Goal: Task Accomplishment & Management: Manage account settings

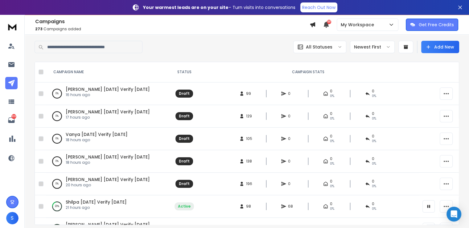
scroll to position [20, 0]
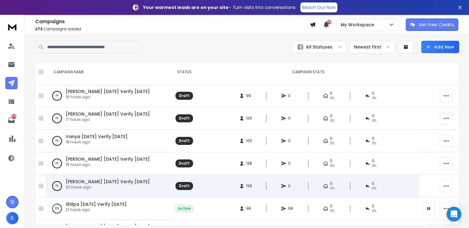
click at [104, 176] on td "0 % Ankita Jul Verify Aug 18 20 hours ago" at bounding box center [108, 186] width 125 height 23
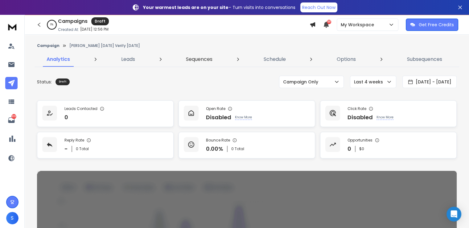
click at [199, 58] on p "Sequences" at bounding box center [199, 59] width 27 height 7
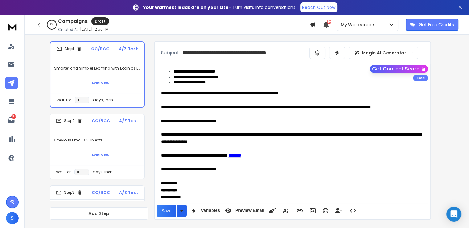
scroll to position [87, 0]
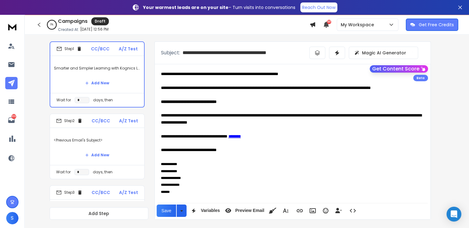
click at [132, 149] on div "Add New" at bounding box center [97, 155] width 87 height 12
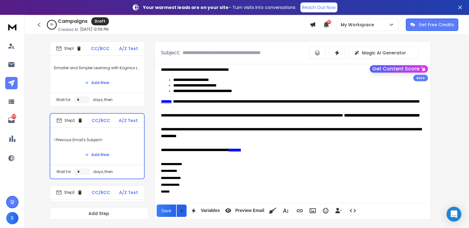
scroll to position [53, 0]
click at [116, 189] on div "Step 3 CC/BCC A/Z Test" at bounding box center [97, 192] width 94 height 14
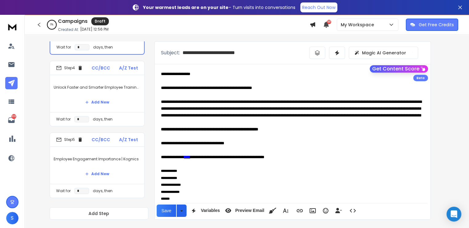
scroll to position [196, 0]
click at [115, 120] on div "Wait for * days, then" at bounding box center [97, 118] width 94 height 14
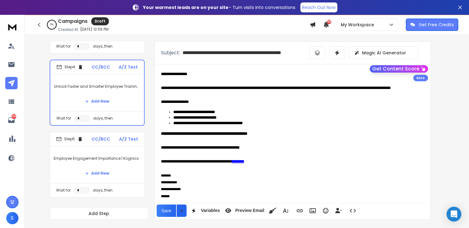
click at [122, 167] on div "Add New" at bounding box center [97, 173] width 87 height 12
type input "**********"
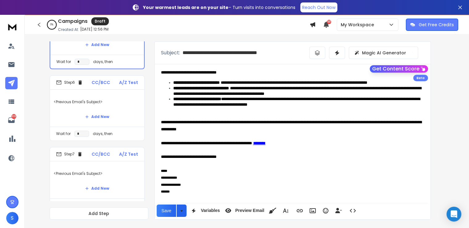
scroll to position [350, 0]
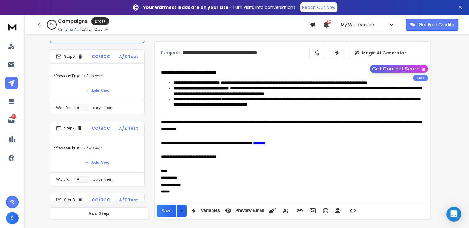
click at [135, 101] on div "Wait for * days, then" at bounding box center [97, 108] width 94 height 14
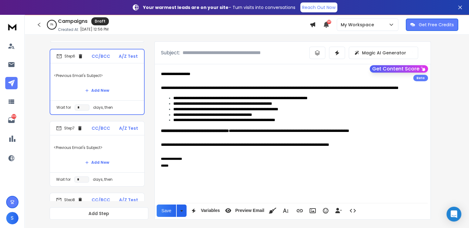
click at [130, 172] on div "Wait for * days, then" at bounding box center [97, 179] width 94 height 14
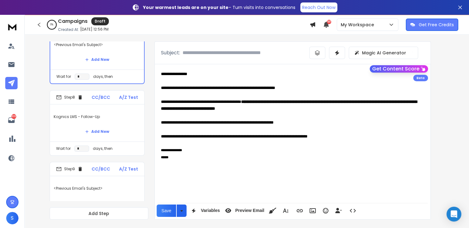
scroll to position [461, 0]
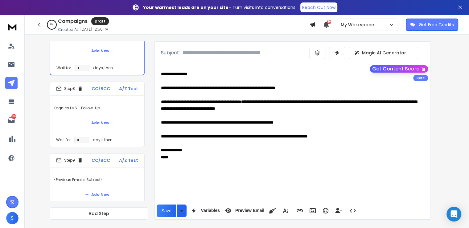
click at [135, 133] on div "Wait for * days, then" at bounding box center [97, 140] width 94 height 14
type input "**********"
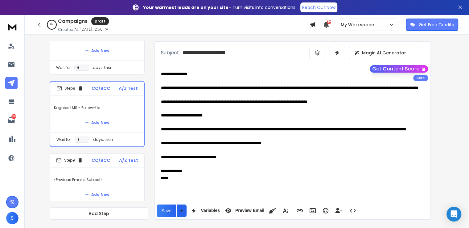
click at [131, 180] on p "<Previous Email's Subject>" at bounding box center [97, 179] width 87 height 17
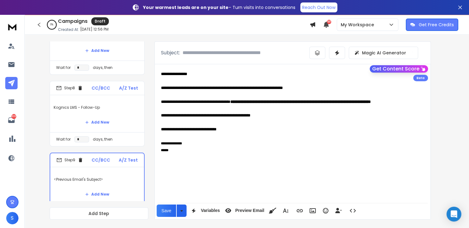
scroll to position [534, 0]
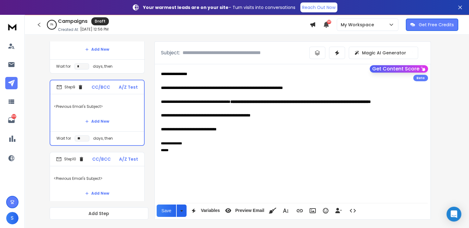
click at [134, 203] on div "Step 1 CC/BCC A/Z Test Smarter and Simpler Learning with Kognics LMS Add New Wa…" at bounding box center [99, 130] width 99 height 178
click at [131, 179] on p "<Previous Email's Subject>" at bounding box center [97, 178] width 87 height 17
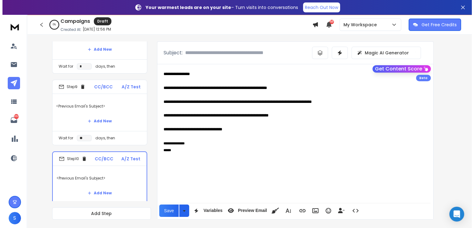
scroll to position [0, 0]
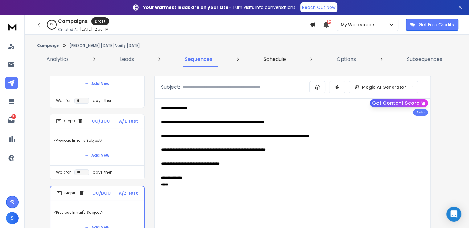
click at [280, 61] on p "Schedule" at bounding box center [275, 59] width 22 height 7
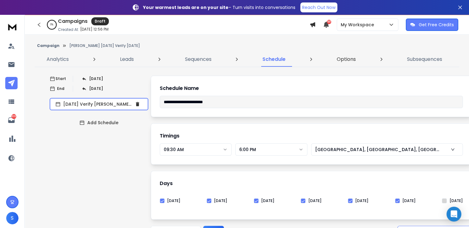
click at [337, 60] on p "Options" at bounding box center [346, 59] width 19 height 7
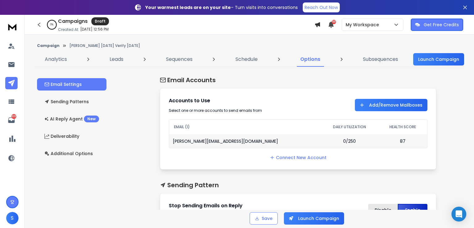
click at [299, 219] on button "Launch Campaign" at bounding box center [314, 218] width 60 height 12
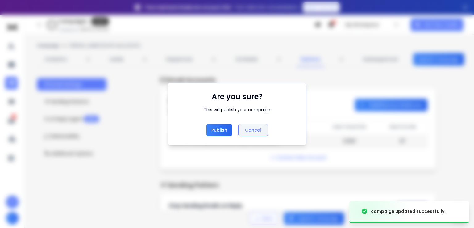
click at [220, 127] on button "Publish" at bounding box center [219, 130] width 26 height 12
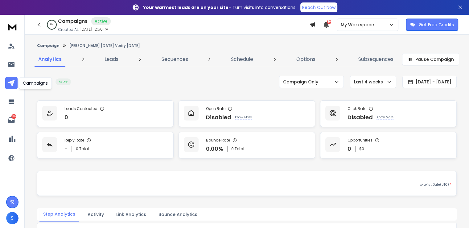
click at [13, 83] on icon at bounding box center [11, 83] width 6 height 6
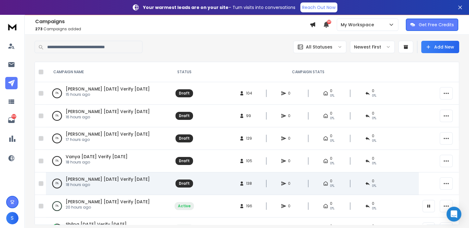
click at [109, 178] on span "[PERSON_NAME] [DATE] Verify [DATE]" at bounding box center [108, 179] width 84 height 6
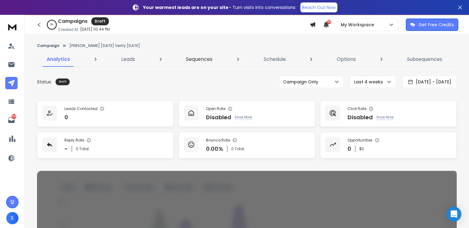
click at [199, 57] on p "Sequences" at bounding box center [199, 59] width 27 height 7
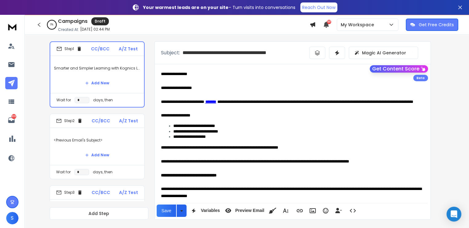
scroll to position [87, 0]
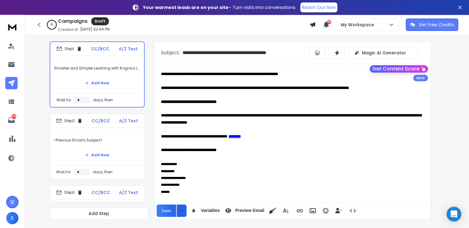
click at [126, 132] on p "<Previous Email's Subject>" at bounding box center [97, 139] width 87 height 17
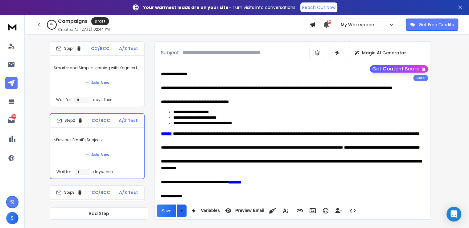
scroll to position [53, 0]
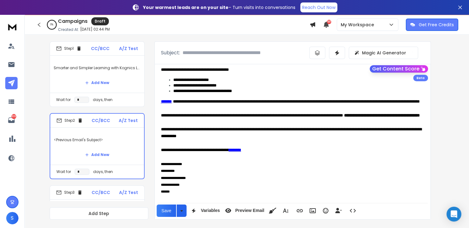
click at [113, 194] on div "Step 3 CC/BCC A/Z Test" at bounding box center [97, 192] width 94 height 14
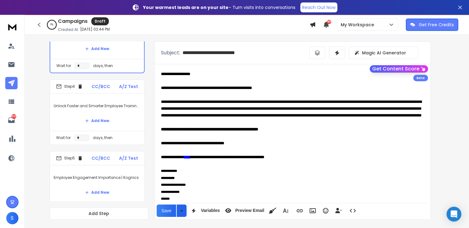
scroll to position [185, 0]
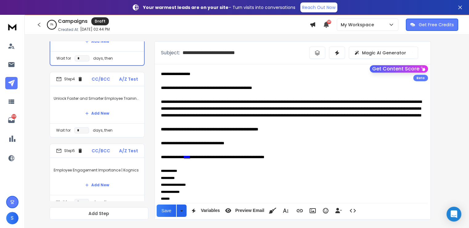
click at [125, 114] on div "Add New" at bounding box center [97, 113] width 87 height 12
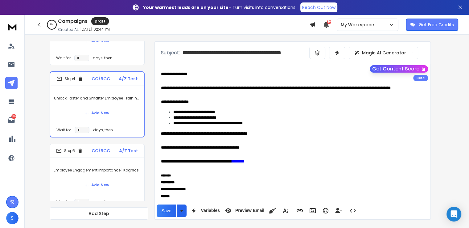
click at [127, 179] on div "Add New" at bounding box center [97, 185] width 87 height 12
type input "**********"
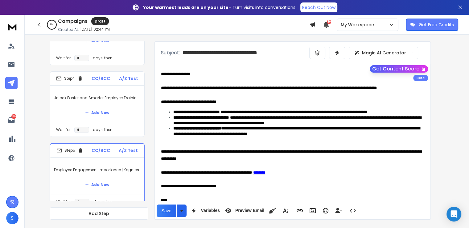
scroll to position [41, 0]
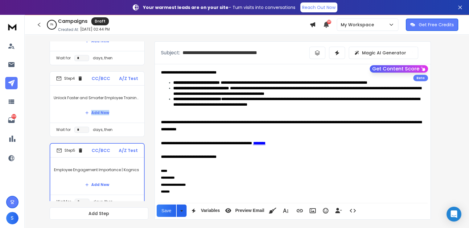
drag, startPoint x: 148, startPoint y: 93, endPoint x: 150, endPoint y: 120, distance: 27.8
click at [150, 120] on div "**********" at bounding box center [247, 130] width 395 height 178
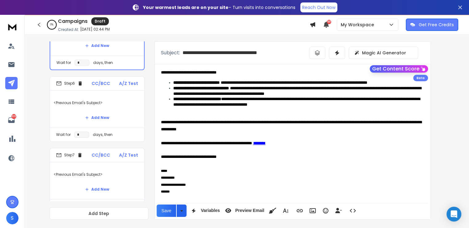
scroll to position [350, 0]
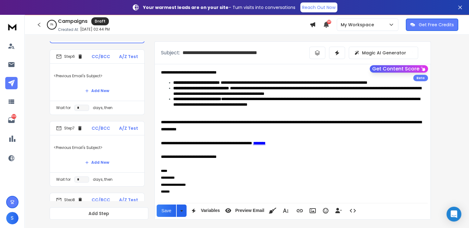
click at [125, 103] on div "Wait for * days, then" at bounding box center [97, 108] width 94 height 14
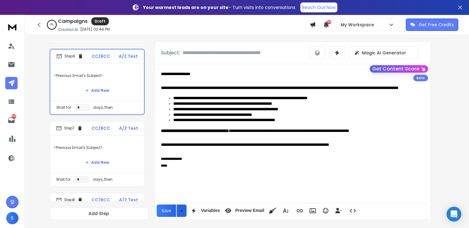
click at [119, 152] on p "<Previous Email's Subject>" at bounding box center [97, 147] width 87 height 17
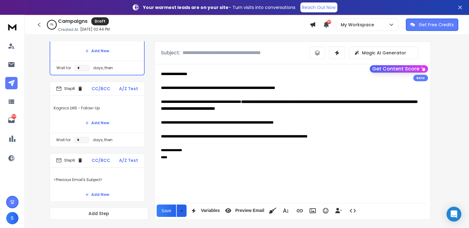
scroll to position [492, 0]
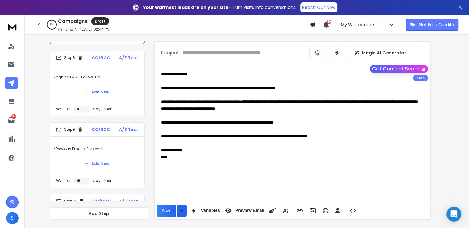
click at [129, 103] on div "Wait for * days, then" at bounding box center [97, 109] width 94 height 14
type input "**********"
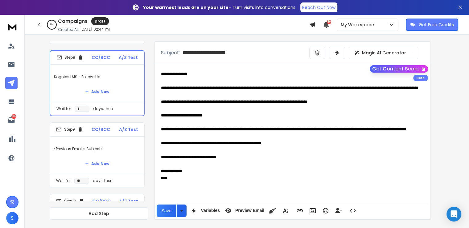
click at [126, 161] on div "Add New" at bounding box center [97, 163] width 87 height 12
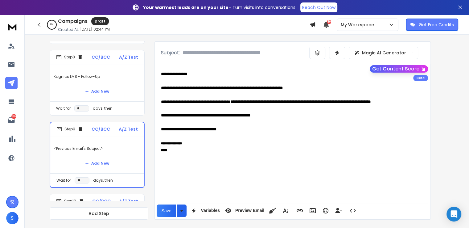
scroll to position [534, 0]
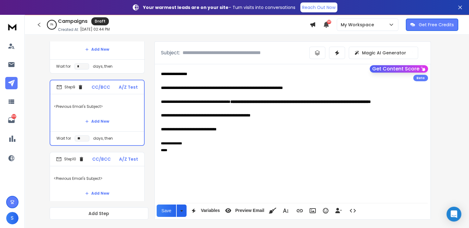
click at [131, 178] on p "<Previous Email's Subject>" at bounding box center [97, 178] width 87 height 17
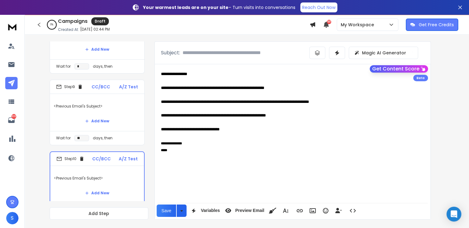
scroll to position [0, 0]
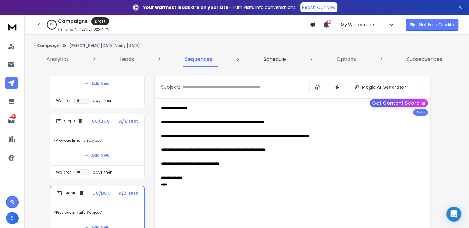
click at [274, 59] on p "Schedule" at bounding box center [275, 59] width 22 height 7
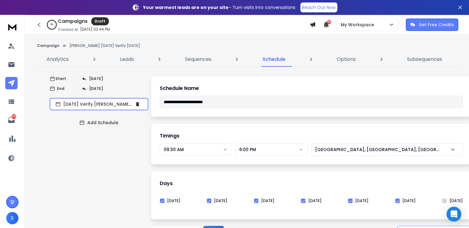
scroll to position [19, 0]
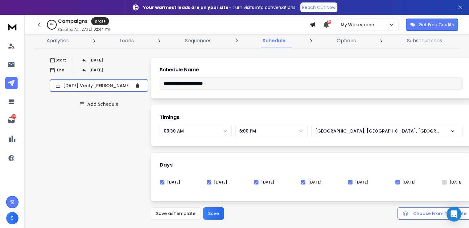
click at [216, 211] on button "Save" at bounding box center [213, 213] width 21 height 12
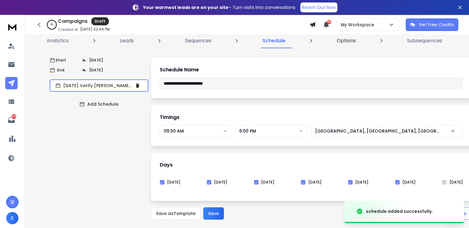
click at [346, 43] on p "Options" at bounding box center [346, 40] width 19 height 7
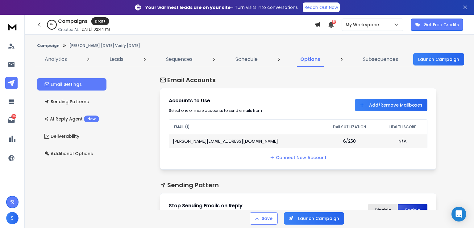
click at [300, 218] on button "Launch Campaign" at bounding box center [314, 218] width 60 height 12
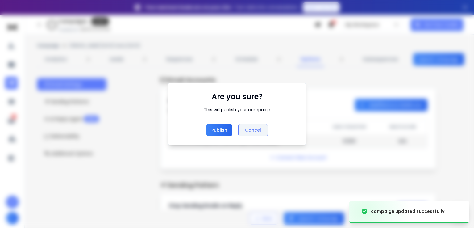
click at [220, 130] on button "Publish" at bounding box center [219, 130] width 26 height 12
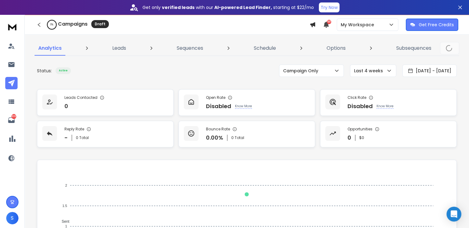
click at [14, 82] on icon at bounding box center [11, 83] width 6 height 6
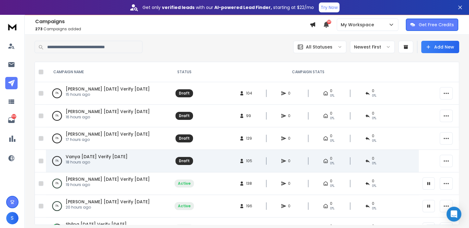
click at [109, 155] on span "Vanya [DATE] Verify [DATE]" at bounding box center [97, 156] width 62 height 6
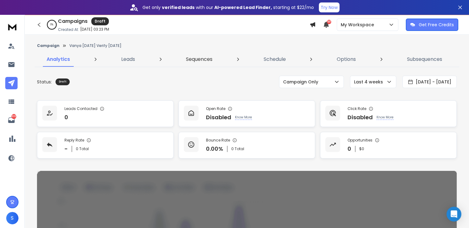
click at [199, 58] on p "Sequences" at bounding box center [199, 59] width 27 height 7
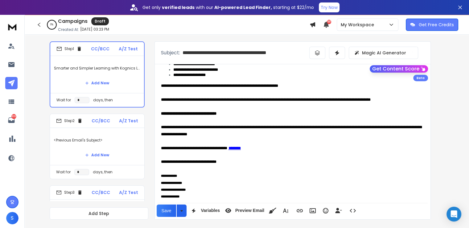
scroll to position [87, 0]
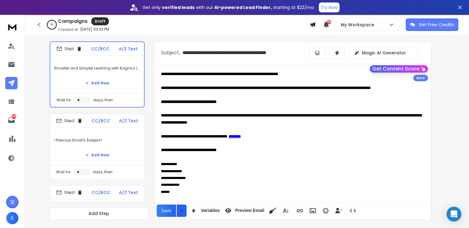
click at [132, 138] on p "<Previous Email's Subject>" at bounding box center [97, 139] width 87 height 17
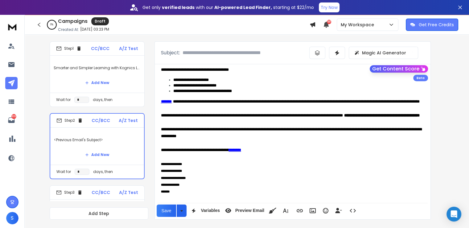
scroll to position [53, 0]
click at [113, 193] on div "Step 3 CC/BCC A/Z Test" at bounding box center [97, 192] width 94 height 14
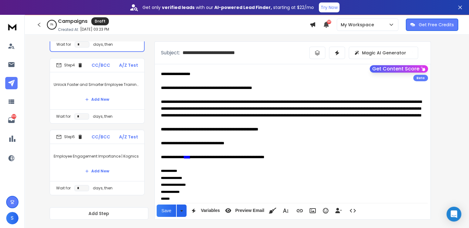
scroll to position [203, 0]
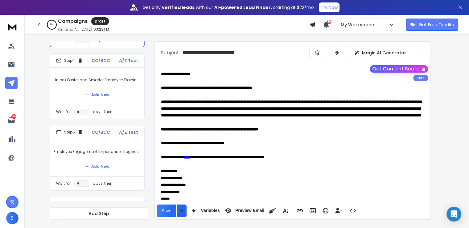
click at [131, 97] on div "Add New" at bounding box center [97, 95] width 87 height 12
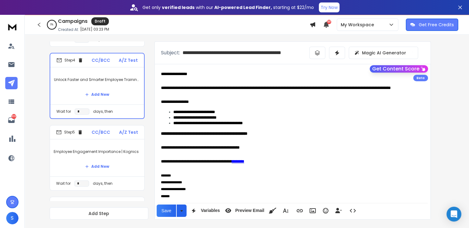
click at [132, 153] on p "Employee Engagement Importance | Kognics" at bounding box center [97, 151] width 87 height 17
type input "**********"
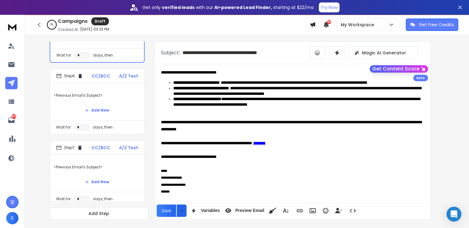
scroll to position [333, 0]
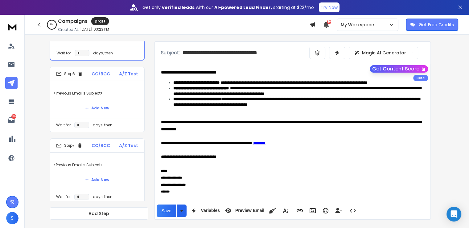
click at [120, 119] on div "Wait for * days, then" at bounding box center [97, 125] width 94 height 14
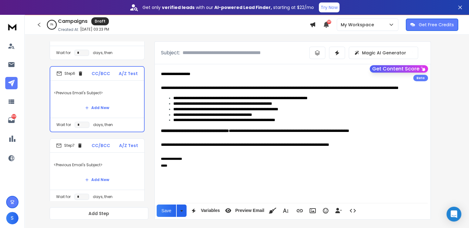
click at [128, 178] on div "Add New" at bounding box center [97, 179] width 87 height 12
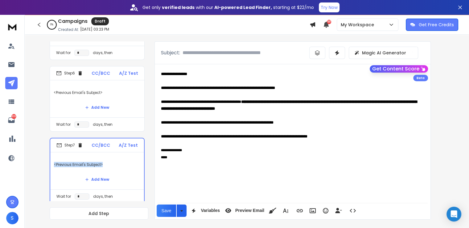
drag, startPoint x: 148, startPoint y: 146, endPoint x: 150, endPoint y: 178, distance: 32.5
click at [150, 178] on div "Step 1 CC/BCC A/Z Test Smarter and Simpler Learning with Kognics LMS Add New Wa…" at bounding box center [247, 130] width 395 height 178
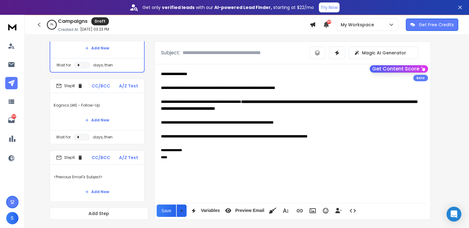
scroll to position [465, 0]
click at [132, 130] on div "Wait for * days, then" at bounding box center [97, 136] width 94 height 14
type input "**********"
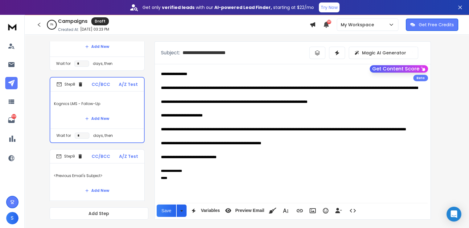
click at [132, 179] on p "<Previous Email's Subject>" at bounding box center [97, 175] width 87 height 17
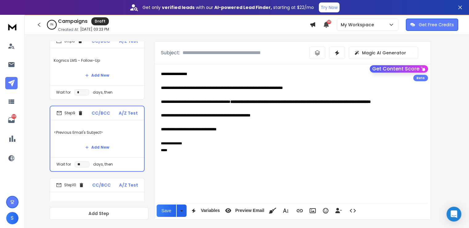
scroll to position [534, 0]
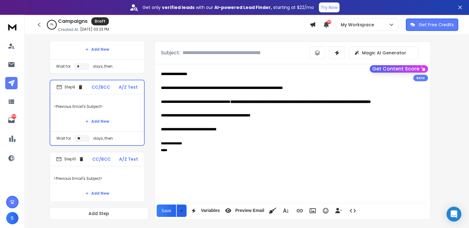
click at [130, 175] on p "<Previous Email's Subject>" at bounding box center [97, 178] width 87 height 17
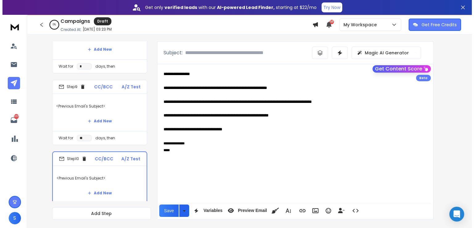
scroll to position [0, 0]
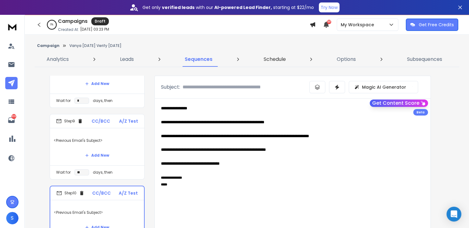
click at [281, 60] on p "Schedule" at bounding box center [275, 59] width 22 height 7
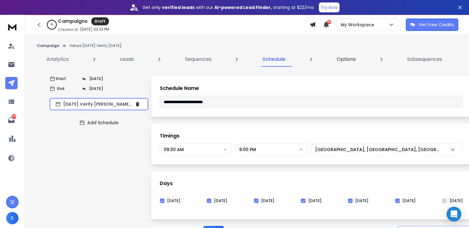
click at [345, 64] on link "Options" at bounding box center [346, 59] width 27 height 15
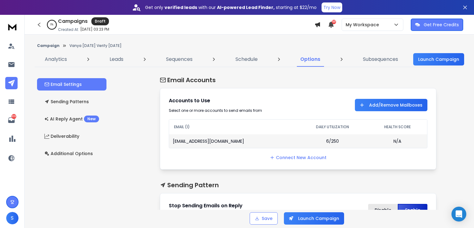
click at [309, 216] on button "Launch Campaign" at bounding box center [314, 218] width 60 height 12
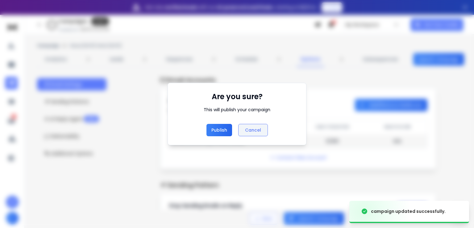
click at [218, 130] on button "Publish" at bounding box center [219, 130] width 26 height 12
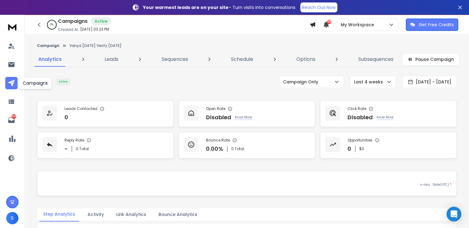
click at [8, 81] on icon at bounding box center [11, 82] width 7 height 7
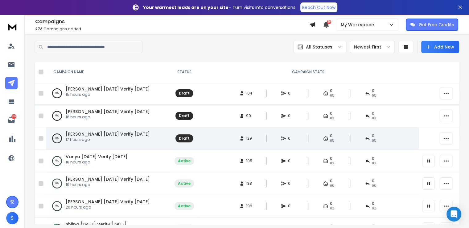
click at [109, 132] on span "[PERSON_NAME] [DATE] Verify [DATE]" at bounding box center [108, 134] width 84 height 6
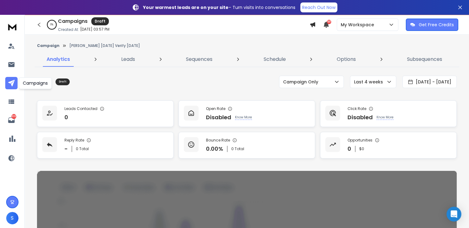
click at [11, 82] on icon at bounding box center [11, 83] width 6 height 6
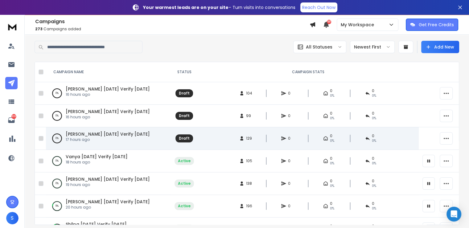
click at [96, 134] on span "[PERSON_NAME] [DATE] Verify [DATE]" at bounding box center [108, 134] width 84 height 6
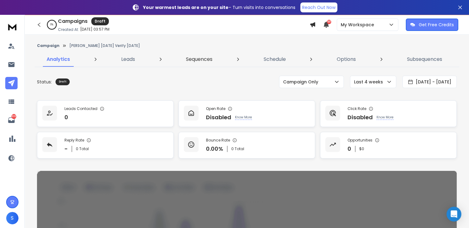
click at [200, 61] on p "Sequences" at bounding box center [199, 59] width 27 height 7
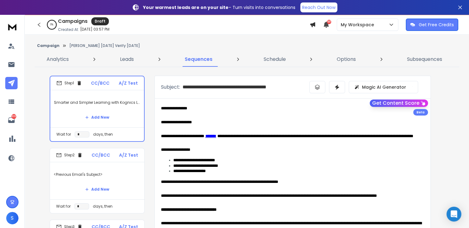
scroll to position [87, 0]
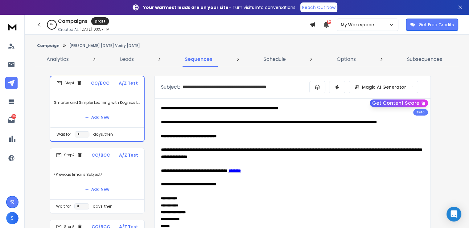
click at [127, 178] on p "<Previous Email's Subject>" at bounding box center [97, 174] width 87 height 17
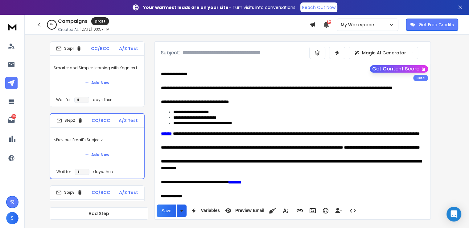
scroll to position [53, 0]
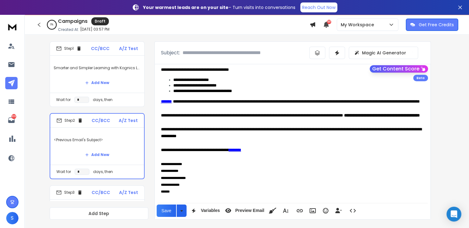
click at [115, 190] on div "Step 3 CC/BCC A/Z Test" at bounding box center [97, 192] width 94 height 14
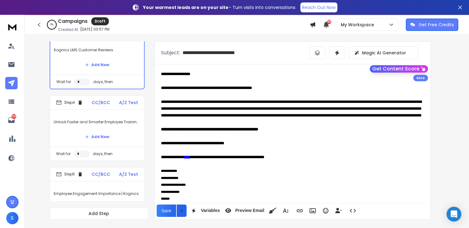
scroll to position [164, 0]
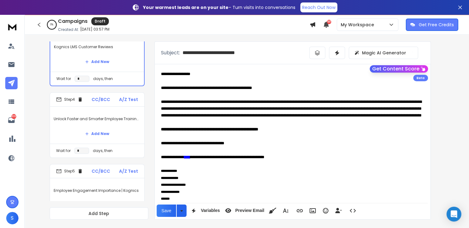
click at [130, 127] on div "Add New" at bounding box center [97, 133] width 87 height 12
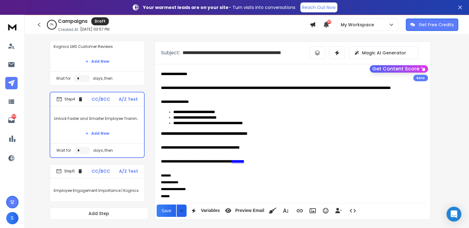
click at [121, 186] on p "Employee Engagement Importance | Kognics" at bounding box center [97, 190] width 87 height 17
type input "**********"
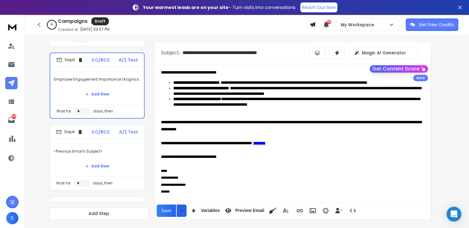
scroll to position [318, 0]
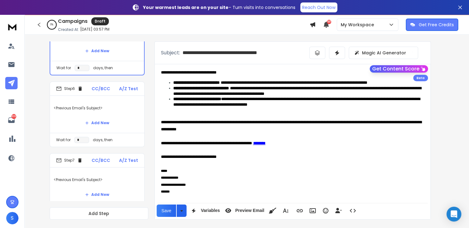
click at [134, 130] on div "<Previous Email's Subject> Add New" at bounding box center [97, 114] width 94 height 37
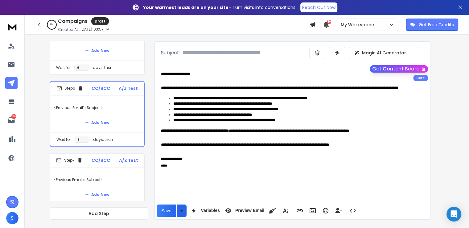
click at [128, 183] on p "<Previous Email's Subject>" at bounding box center [97, 179] width 87 height 17
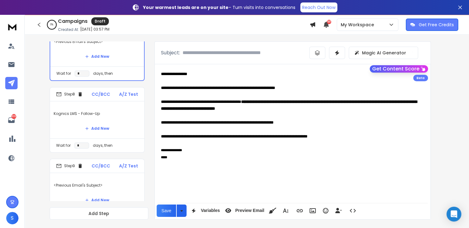
scroll to position [457, 0]
click at [123, 126] on div "Add New" at bounding box center [97, 127] width 87 height 12
type input "**********"
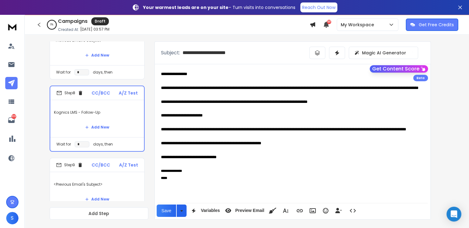
click at [125, 177] on p "<Previous Email's Subject>" at bounding box center [97, 183] width 87 height 17
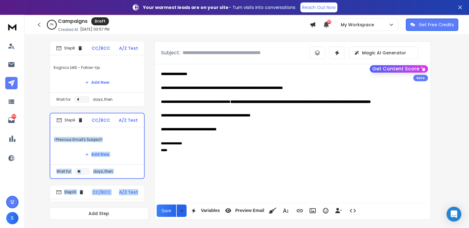
drag, startPoint x: 148, startPoint y: 165, endPoint x: 151, endPoint y: 200, distance: 34.6
click at [151, 200] on div "Step 1 CC/BCC A/Z Test Smarter and Simpler Learning with Kognics LMS Add New Wa…" at bounding box center [247, 130] width 395 height 178
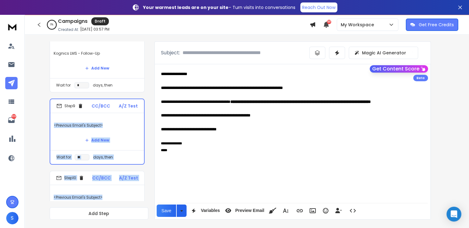
click at [133, 195] on p "<Previous Email's Subject>" at bounding box center [97, 196] width 87 height 17
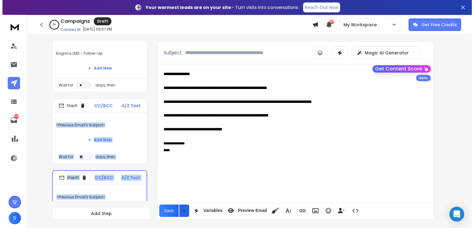
scroll to position [0, 0]
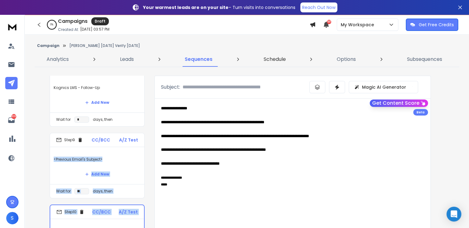
click at [269, 60] on p "Schedule" at bounding box center [275, 59] width 22 height 7
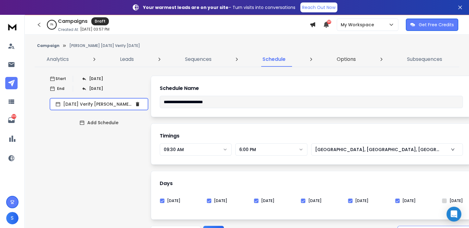
click at [349, 60] on p "Options" at bounding box center [346, 59] width 19 height 7
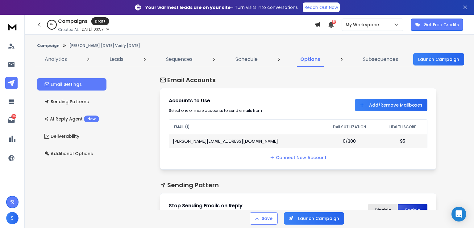
click at [312, 218] on button "Launch Campaign" at bounding box center [314, 218] width 60 height 12
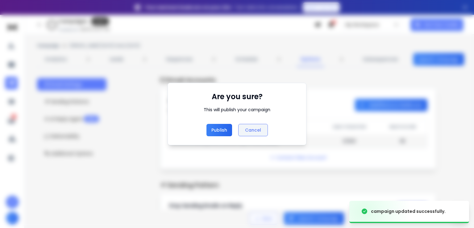
click at [215, 129] on button "Publish" at bounding box center [219, 130] width 26 height 12
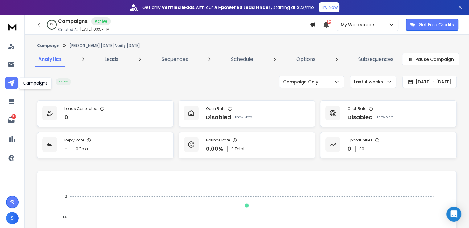
click at [12, 82] on icon at bounding box center [11, 83] width 6 height 6
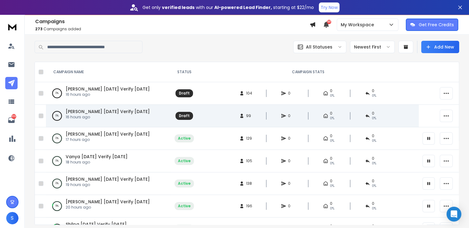
click at [99, 110] on span "[PERSON_NAME] [DATE] Verify [DATE]" at bounding box center [108, 111] width 84 height 6
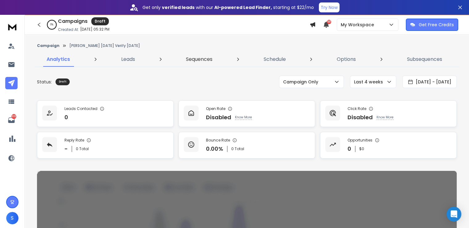
click at [178, 62] on div "Analytics Leads Sequences Schedule Options Subsequences" at bounding box center [245, 59] width 420 height 15
click at [196, 62] on p "Sequences" at bounding box center [199, 59] width 27 height 7
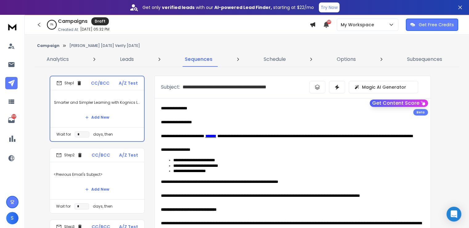
scroll to position [87, 0]
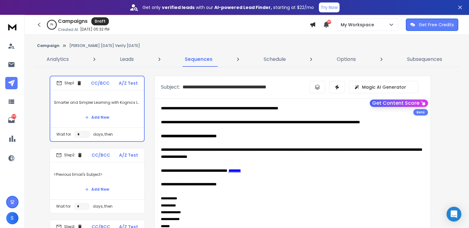
click at [122, 166] on p "<Previous Email's Subject>" at bounding box center [97, 174] width 87 height 17
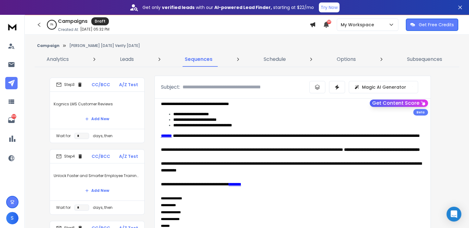
scroll to position [143, 0]
click at [134, 118] on div "Add New" at bounding box center [97, 117] width 87 height 12
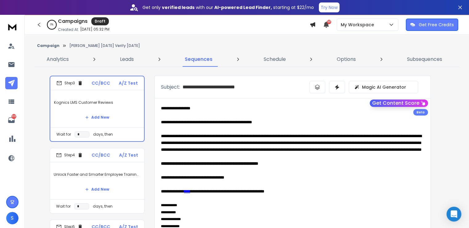
click at [129, 181] on p "Unlock Faster and Smarter Employee Training | Kognics" at bounding box center [97, 174] width 87 height 17
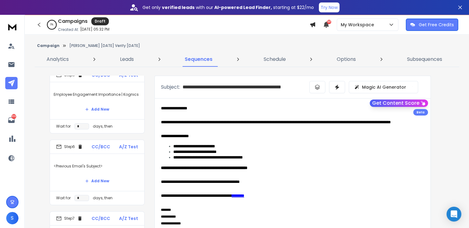
scroll to position [296, 0]
click at [126, 110] on div "Add New" at bounding box center [97, 108] width 87 height 12
type input "**********"
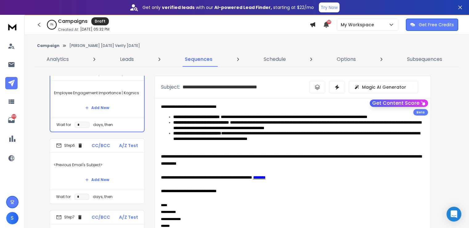
scroll to position [41, 0]
click at [122, 156] on p "<Previous Email's Subject>" at bounding box center [97, 164] width 87 height 17
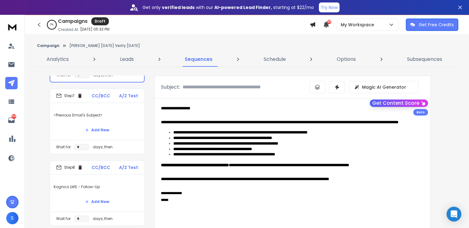
scroll to position [418, 0]
click at [131, 141] on div "Wait for * days, then" at bounding box center [97, 145] width 94 height 14
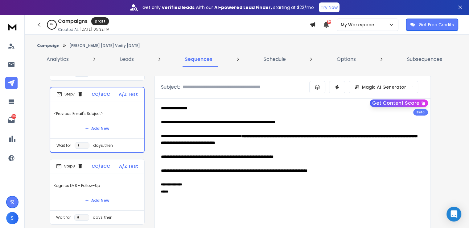
click at [128, 187] on p "Kognics LMS - Follow-Up" at bounding box center [97, 185] width 87 height 17
type input "**********"
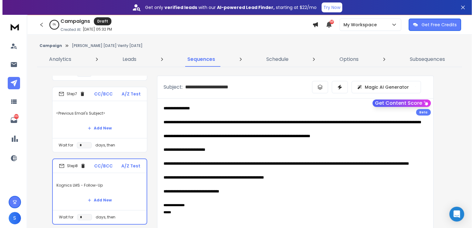
scroll to position [534, 0]
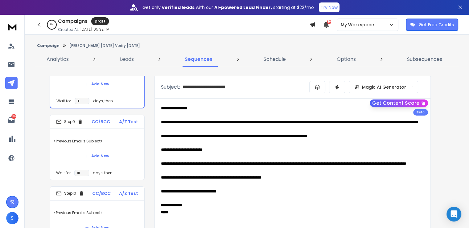
click at [126, 162] on div "<Previous Email's Subject> Add New" at bounding box center [97, 147] width 94 height 37
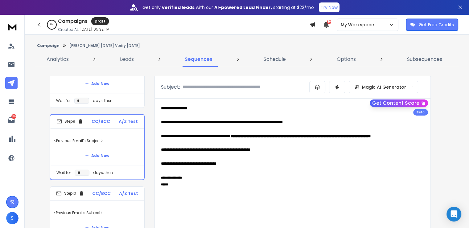
click at [123, 205] on p "<Previous Email's Subject>" at bounding box center [97, 212] width 87 height 17
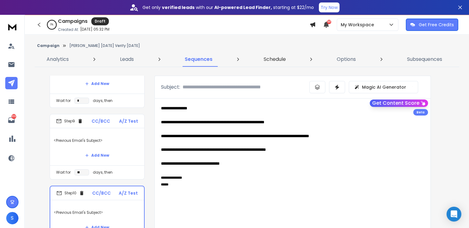
click at [273, 57] on p "Schedule" at bounding box center [275, 59] width 22 height 7
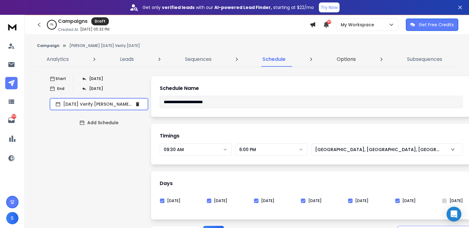
click at [346, 60] on p "Options" at bounding box center [346, 59] width 19 height 7
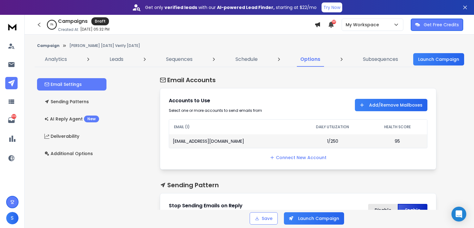
click at [313, 217] on button "Launch Campaign" at bounding box center [314, 218] width 60 height 12
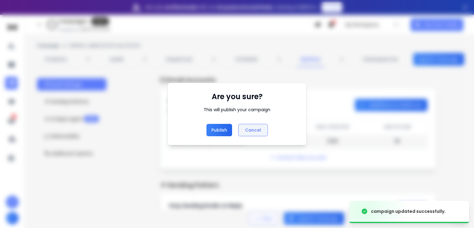
click at [218, 128] on button "Publish" at bounding box center [219, 130] width 26 height 12
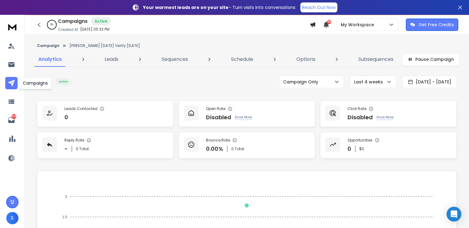
click at [10, 81] on icon at bounding box center [11, 83] width 6 height 6
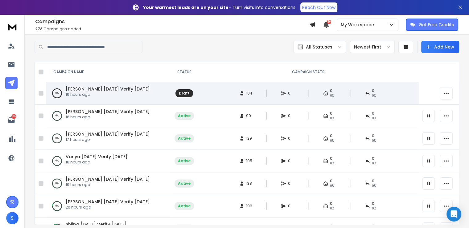
click at [92, 90] on span "[PERSON_NAME] [DATE] Verify [DATE]" at bounding box center [108, 89] width 84 height 6
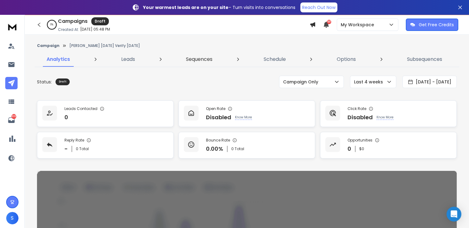
click at [178, 63] on div "Analytics Leads Sequences Schedule Options Subsequences" at bounding box center [245, 59] width 420 height 15
click at [196, 63] on p "Sequences" at bounding box center [199, 59] width 27 height 7
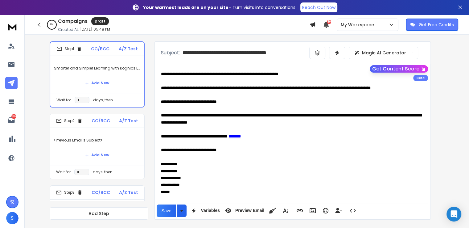
scroll to position [87, 0]
click at [123, 141] on p "<Previous Email's Subject>" at bounding box center [97, 139] width 87 height 17
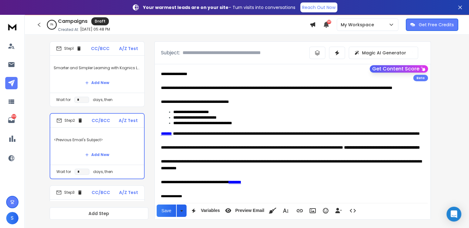
scroll to position [53, 0]
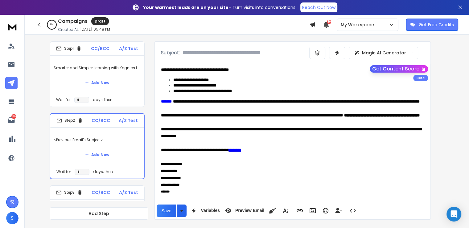
click at [113, 195] on div "Step 3 CC/BCC A/Z Test" at bounding box center [97, 192] width 94 height 14
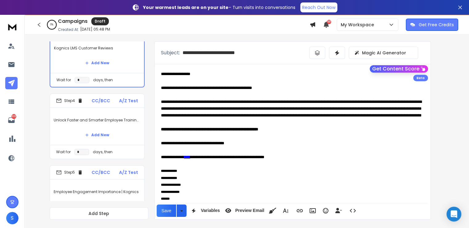
scroll to position [188, 0]
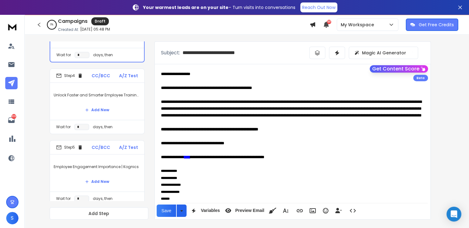
click at [124, 110] on div "Add New" at bounding box center [97, 110] width 87 height 12
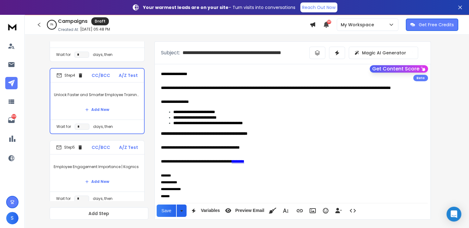
click at [121, 178] on div "Add New" at bounding box center [97, 181] width 87 height 12
type input "**********"
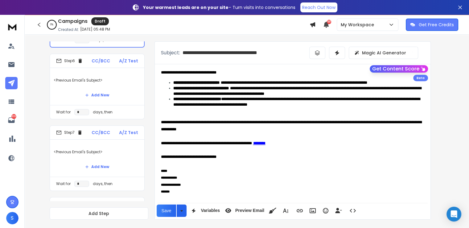
scroll to position [348, 0]
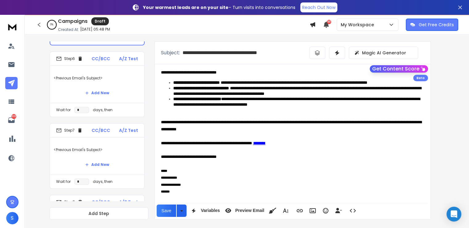
click at [126, 97] on div "Add New" at bounding box center [97, 93] width 87 height 12
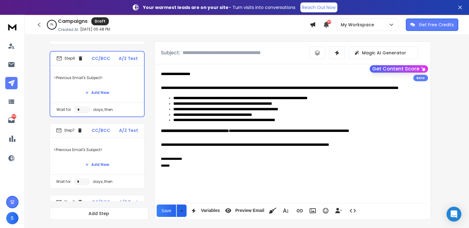
click at [127, 168] on div "Add New" at bounding box center [97, 164] width 87 height 12
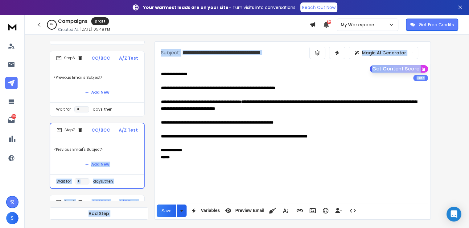
drag, startPoint x: 148, startPoint y: 146, endPoint x: 152, endPoint y: 175, distance: 29.0
click at [152, 175] on div "Step 1 CC/BCC A/Z Test Smarter and Simpler Learning with Kognics LMS Add New Wa…" at bounding box center [247, 130] width 395 height 178
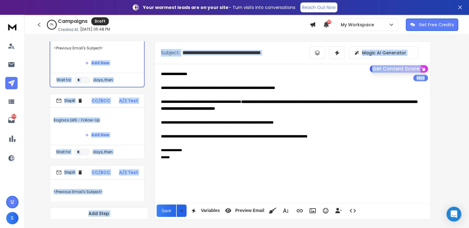
scroll to position [457, 0]
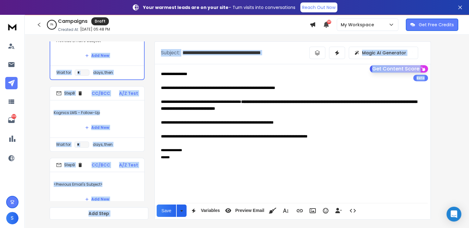
click at [133, 134] on div "Kognics LMS - Follow-Up Add New" at bounding box center [97, 118] width 94 height 37
type input "**********"
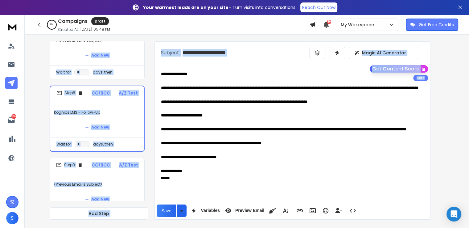
click at [129, 183] on p "<Previous Email's Subject>" at bounding box center [97, 183] width 87 height 17
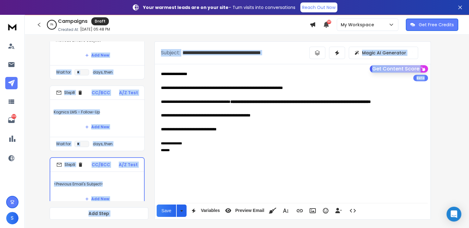
scroll to position [534, 0]
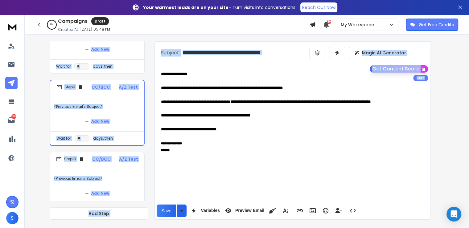
click at [133, 182] on p "<Previous Email's Subject>" at bounding box center [97, 178] width 87 height 17
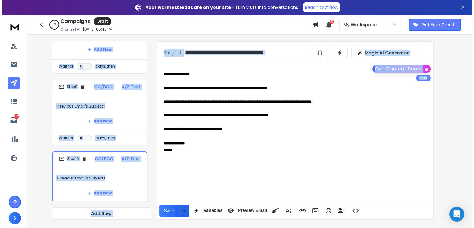
scroll to position [0, 0]
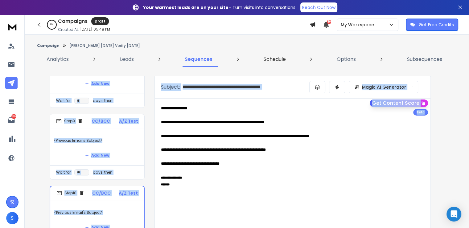
click at [271, 60] on p "Schedule" at bounding box center [275, 59] width 22 height 7
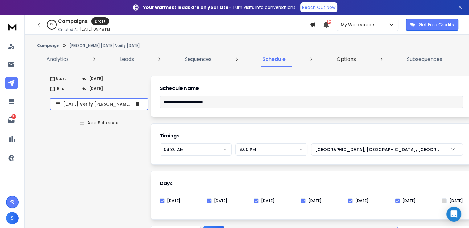
click at [344, 62] on p "Options" at bounding box center [346, 59] width 19 height 7
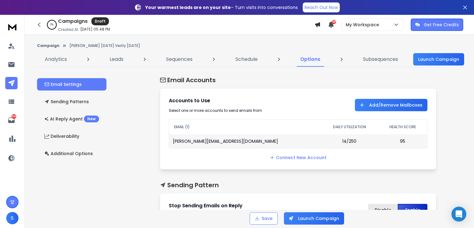
click at [301, 218] on button "Launch Campaign" at bounding box center [314, 218] width 60 height 12
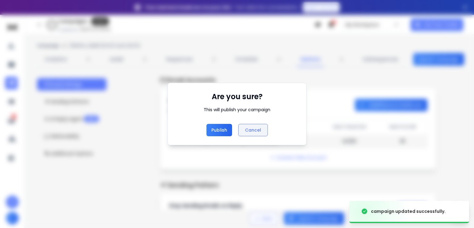
click at [222, 124] on button "Publish" at bounding box center [219, 130] width 26 height 12
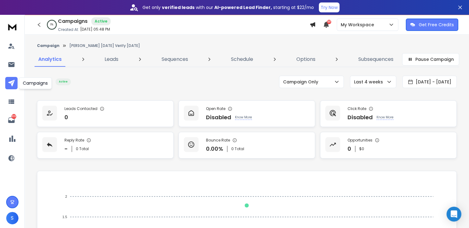
click at [8, 82] on icon at bounding box center [11, 82] width 7 height 7
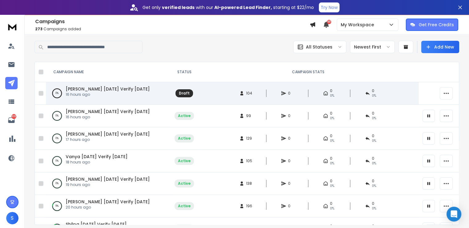
click at [91, 89] on span "[PERSON_NAME] [DATE] Verify [DATE]" at bounding box center [108, 89] width 84 height 6
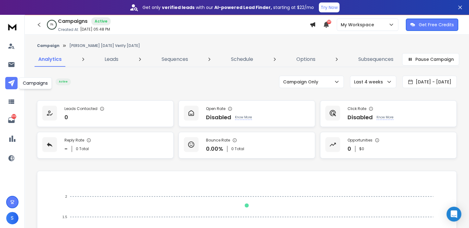
click at [8, 84] on icon at bounding box center [11, 82] width 7 height 7
